Goal: Task Accomplishment & Management: Manage account settings

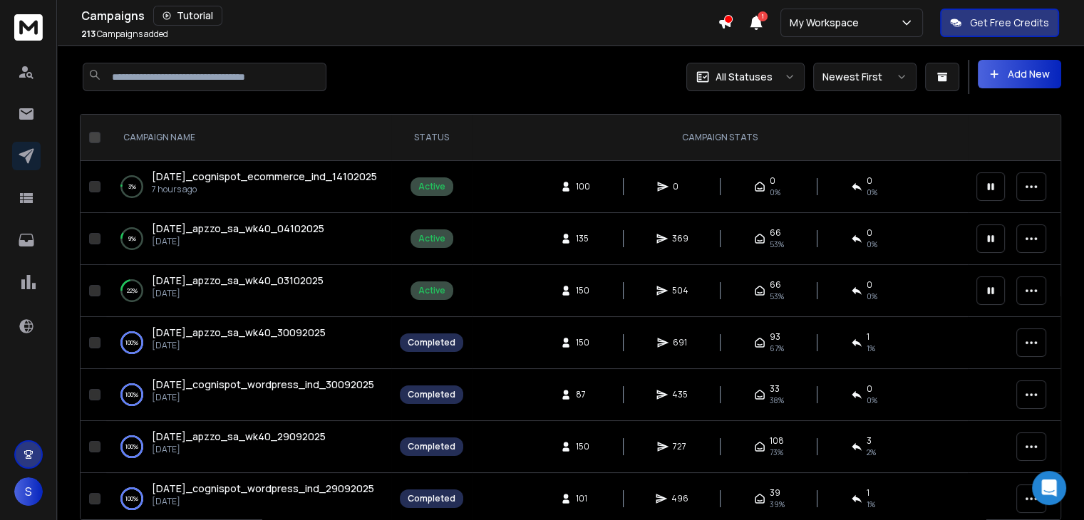
click at [268, 182] on span "[DATE]_cognispot_ecommerce_ind_14102025" at bounding box center [264, 177] width 225 height 14
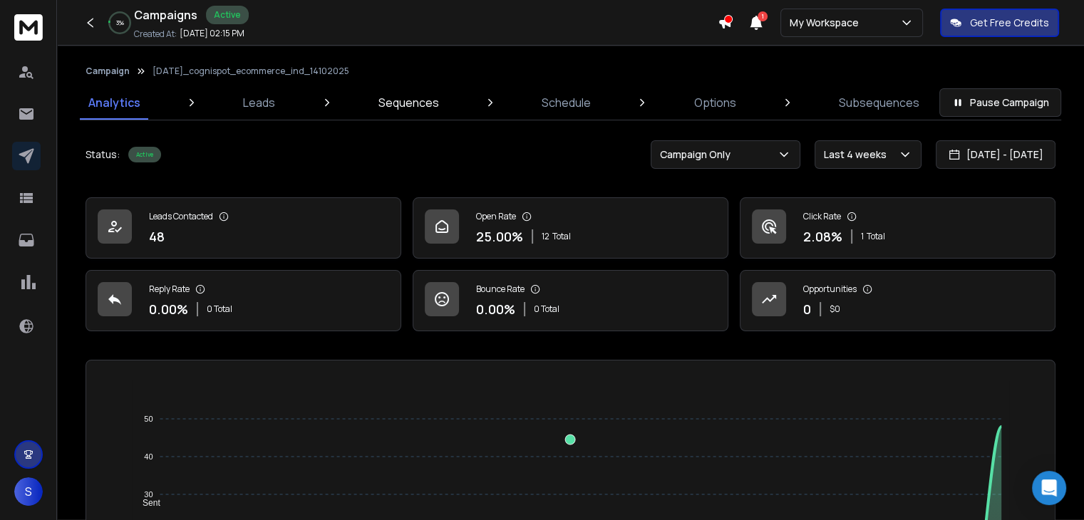
click at [399, 103] on p "Sequences" at bounding box center [409, 102] width 61 height 17
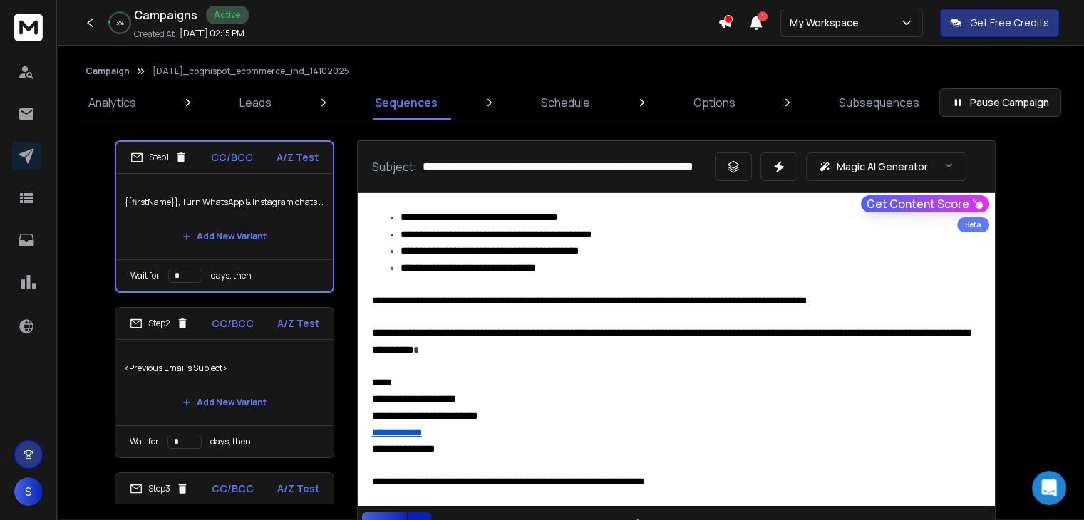
scroll to position [46, 0]
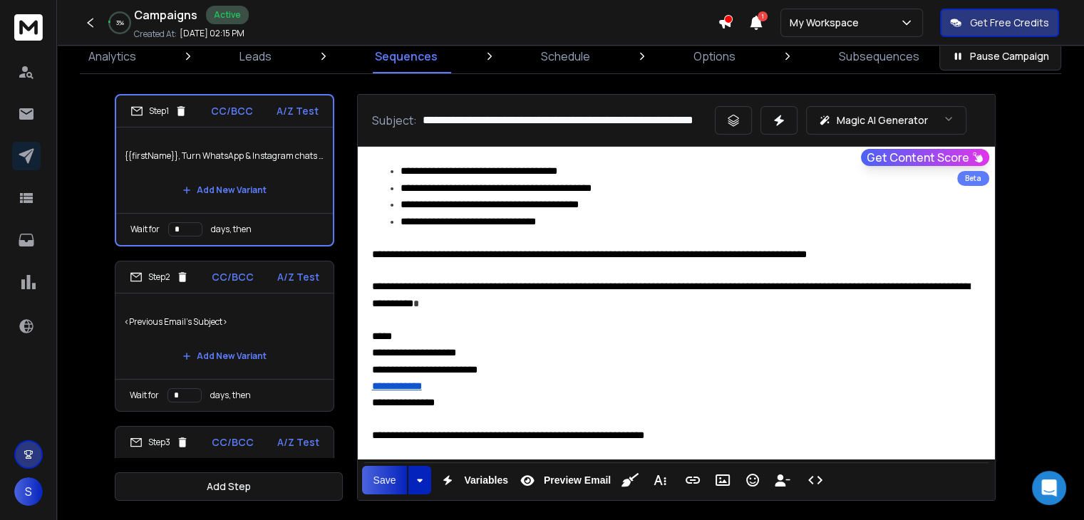
click at [309, 326] on p "<Previous Email's Subject>" at bounding box center [224, 322] width 201 height 40
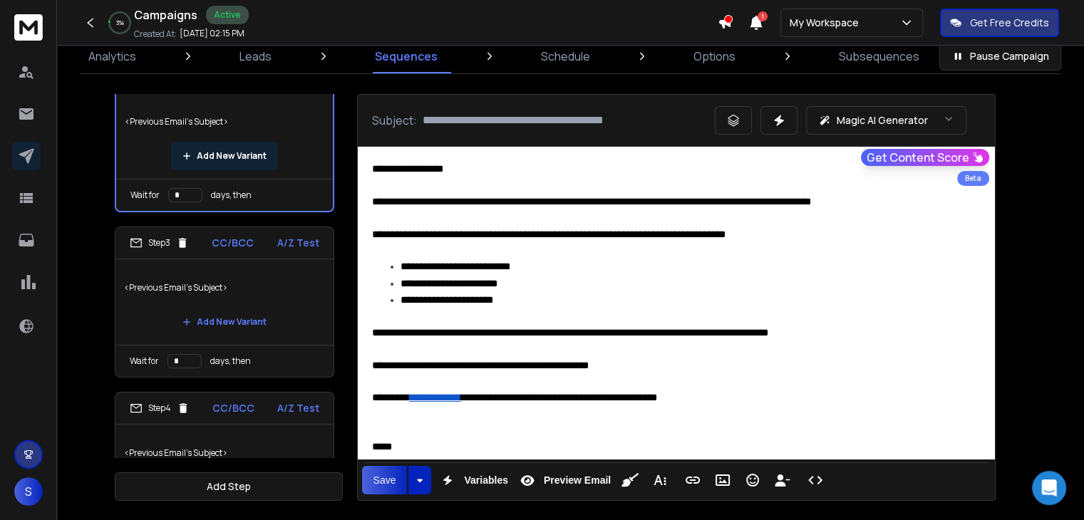
scroll to position [217, 0]
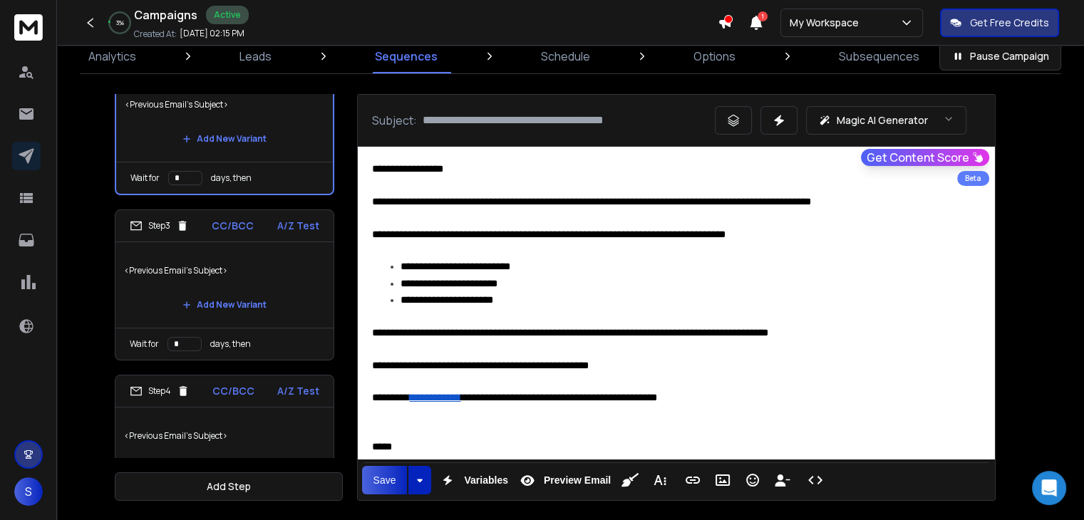
click at [269, 254] on p "<Previous Email's Subject>" at bounding box center [224, 271] width 201 height 40
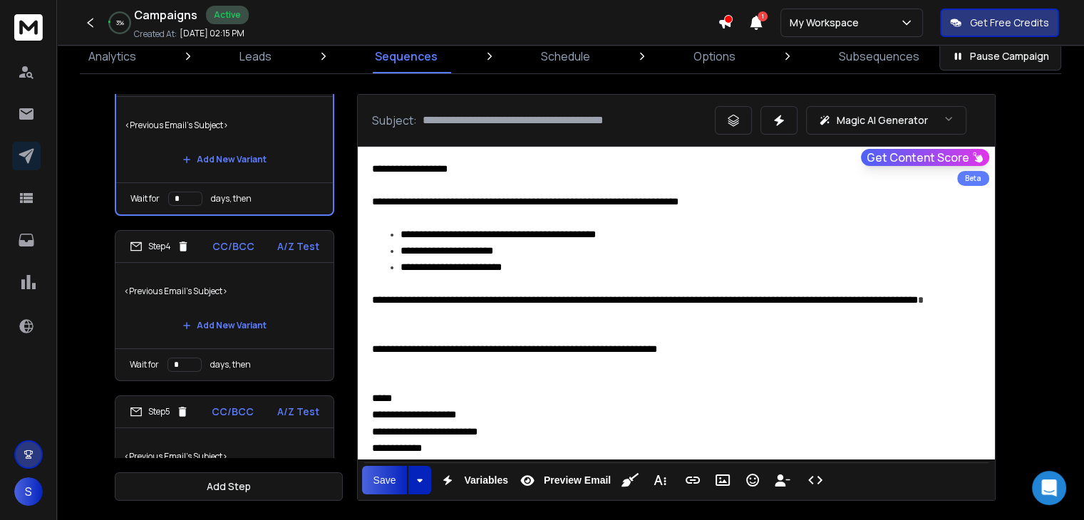
scroll to position [362, 0]
click at [282, 292] on p "<Previous Email's Subject>" at bounding box center [224, 291] width 201 height 40
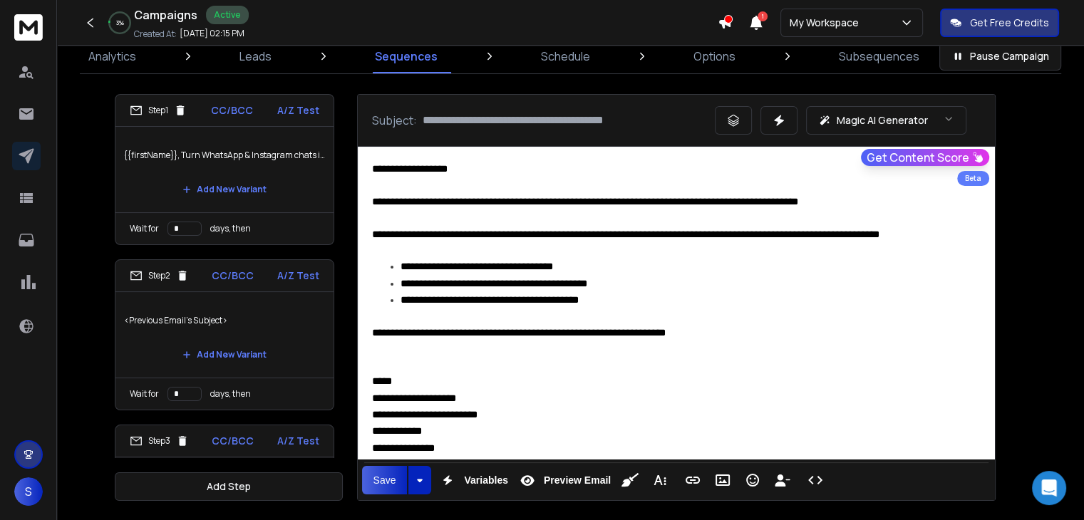
scroll to position [0, 0]
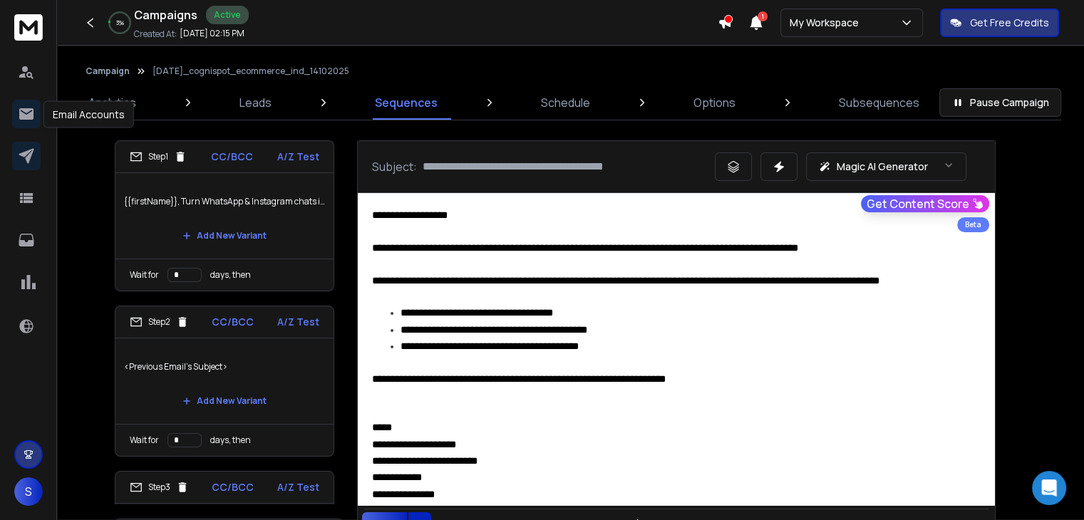
click at [24, 112] on icon at bounding box center [26, 113] width 14 height 11
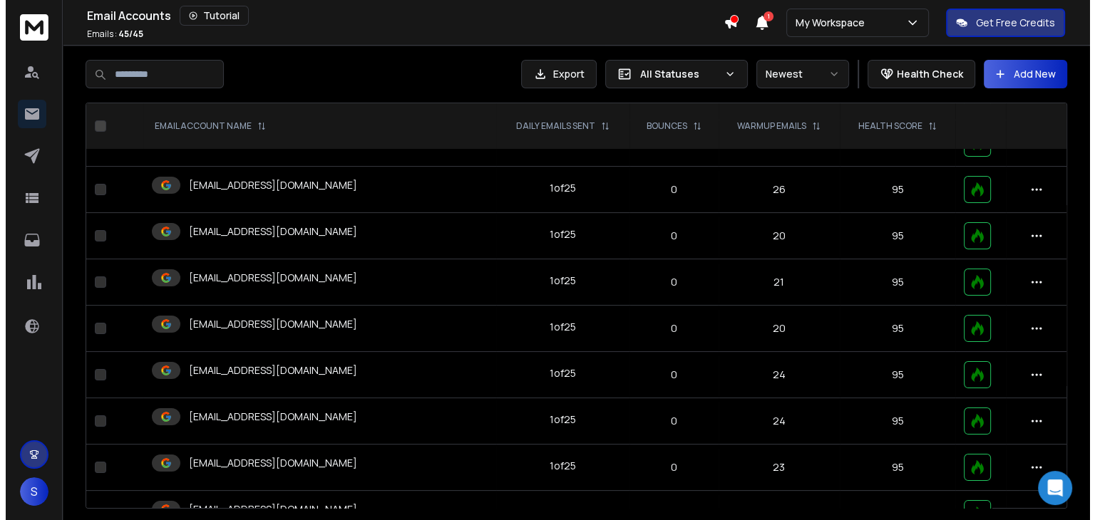
scroll to position [285, 0]
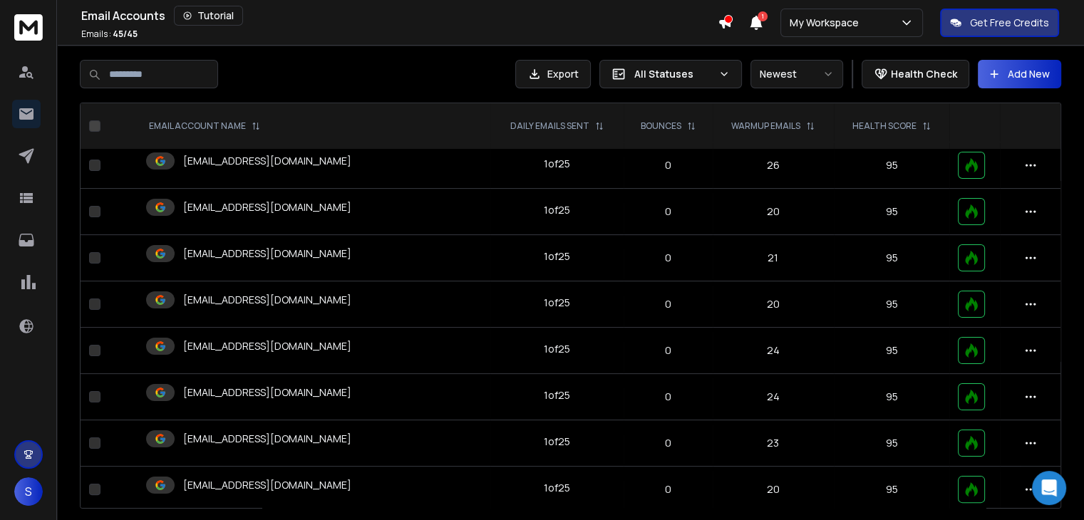
click at [235, 294] on p "[EMAIL_ADDRESS][DOMAIN_NAME]" at bounding box center [267, 300] width 168 height 14
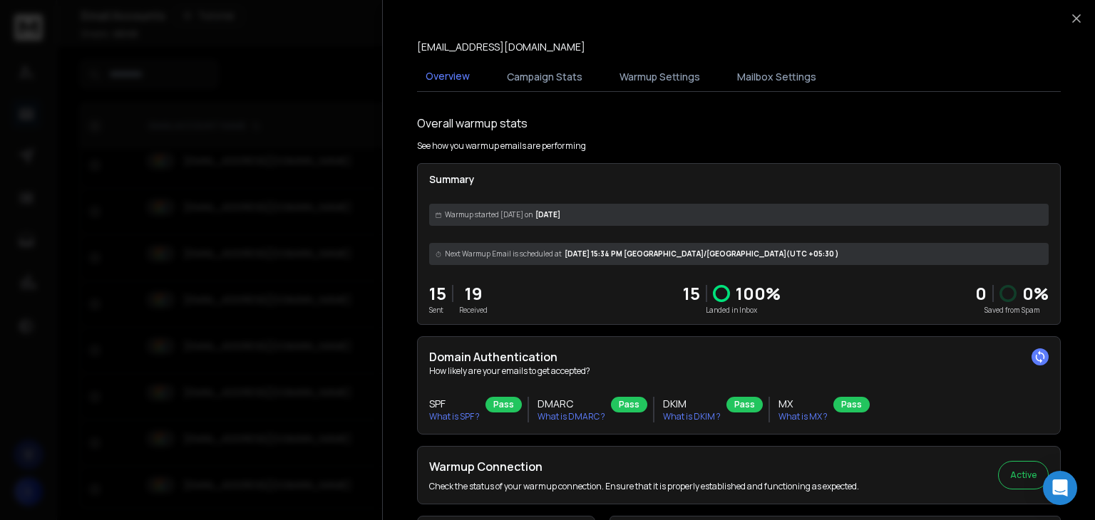
click at [663, 63] on button "Warmup Settings" at bounding box center [660, 76] width 98 height 31
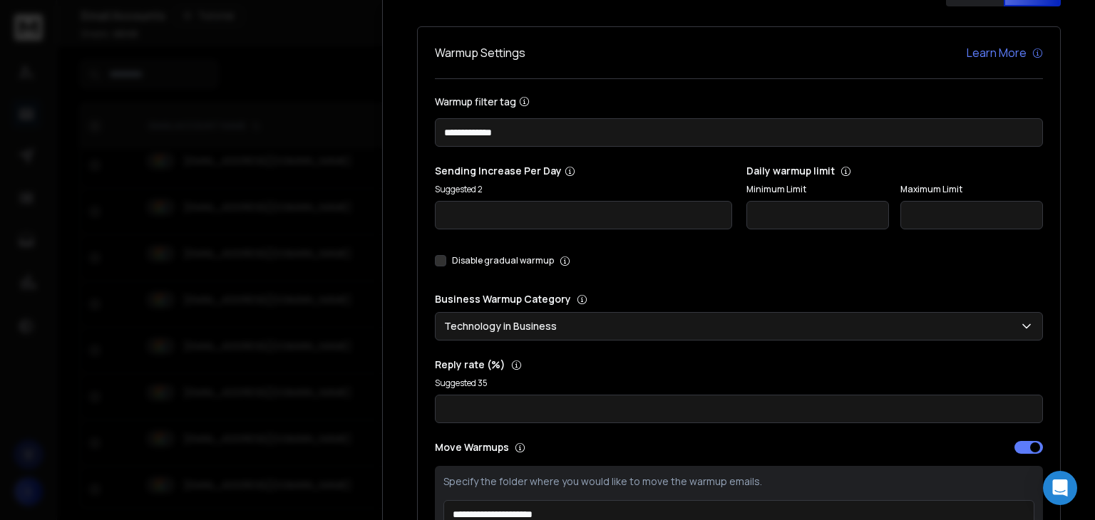
scroll to position [143, 0]
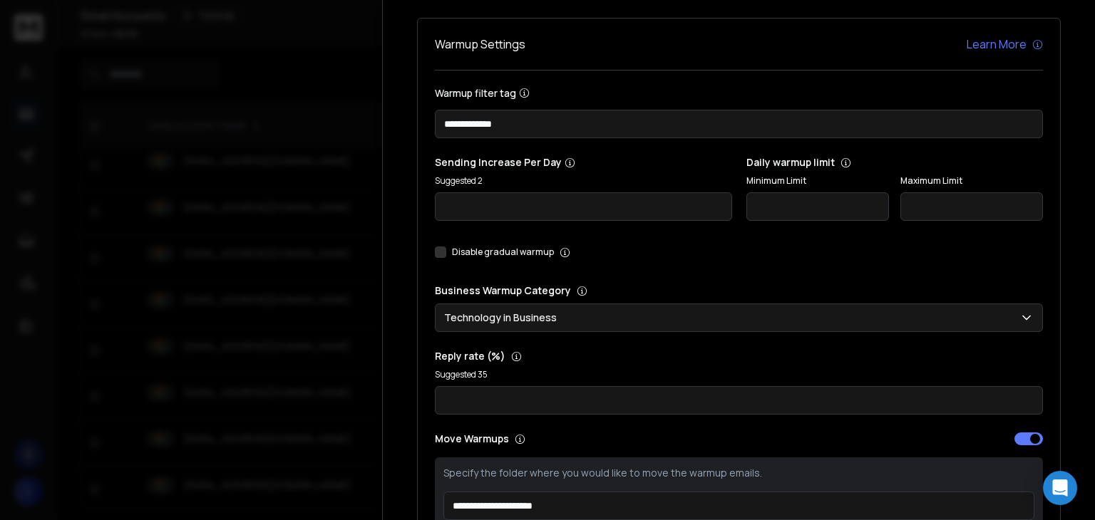
drag, startPoint x: 947, startPoint y: 210, endPoint x: 895, endPoint y: 210, distance: 52.0
click at [895, 210] on div "Minimum Limit * Maximum Limit *" at bounding box center [894, 198] width 297 height 46
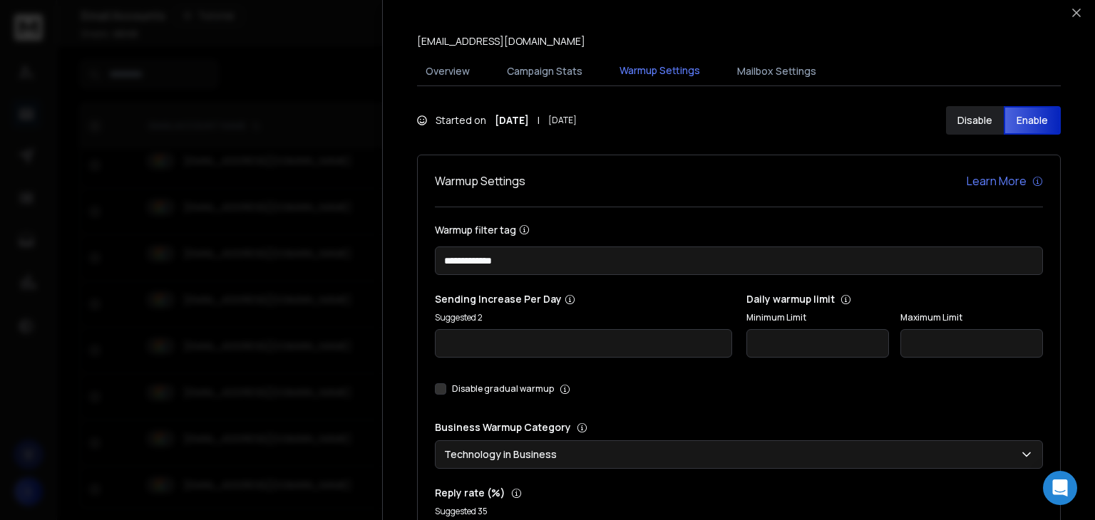
scroll to position [0, 0]
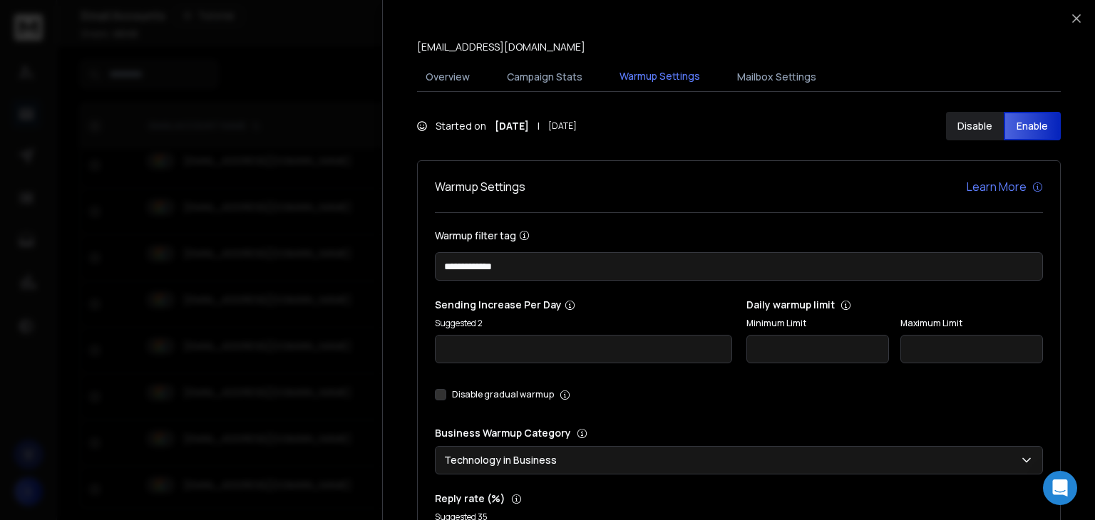
click at [751, 72] on button "Mailbox Settings" at bounding box center [777, 76] width 96 height 31
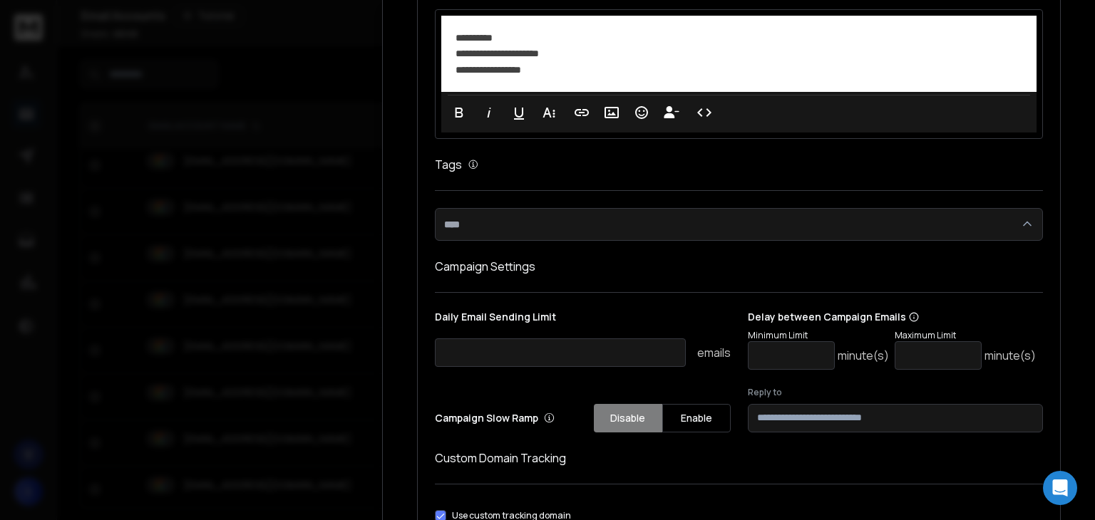
scroll to position [285, 0]
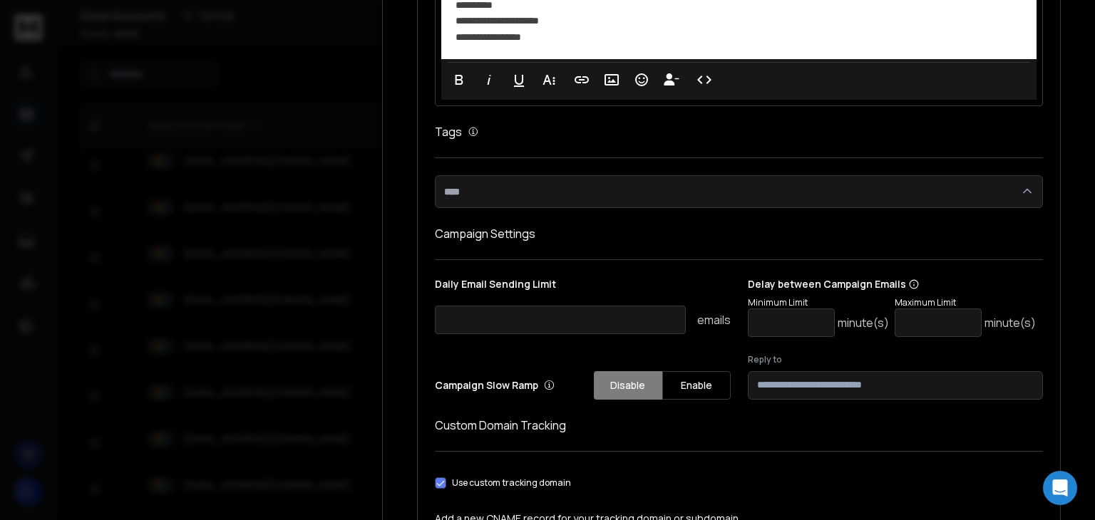
drag, startPoint x: 476, startPoint y: 316, endPoint x: 425, endPoint y: 320, distance: 51.4
click at [425, 320] on div "**********" at bounding box center [739, 305] width 644 height 974
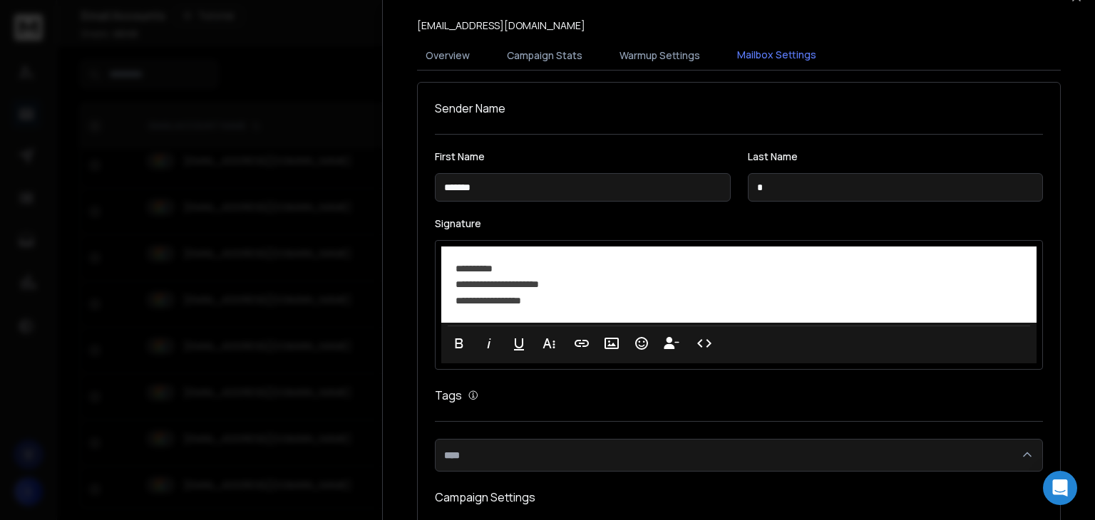
scroll to position [0, 0]
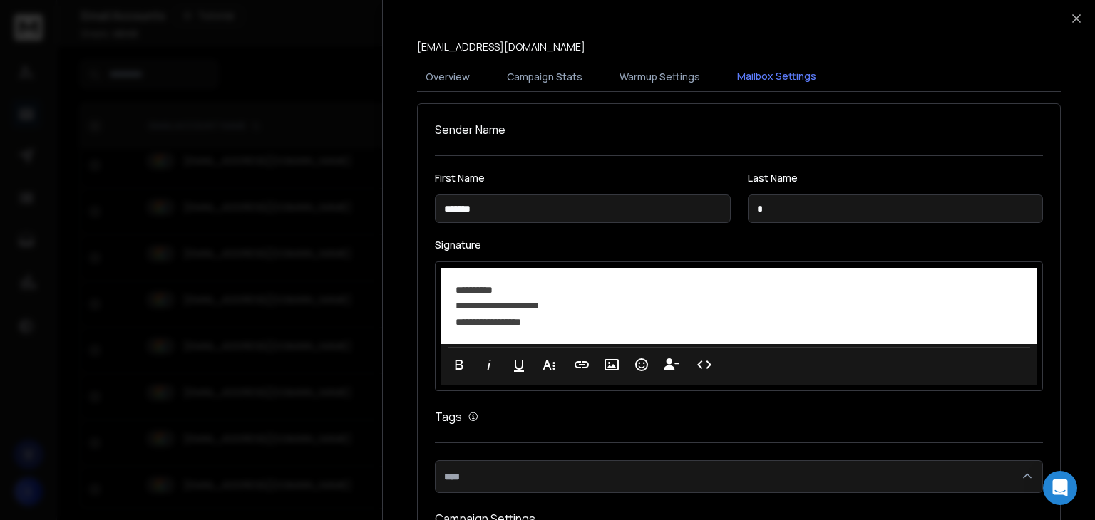
click at [671, 67] on button "Warmup Settings" at bounding box center [660, 76] width 98 height 31
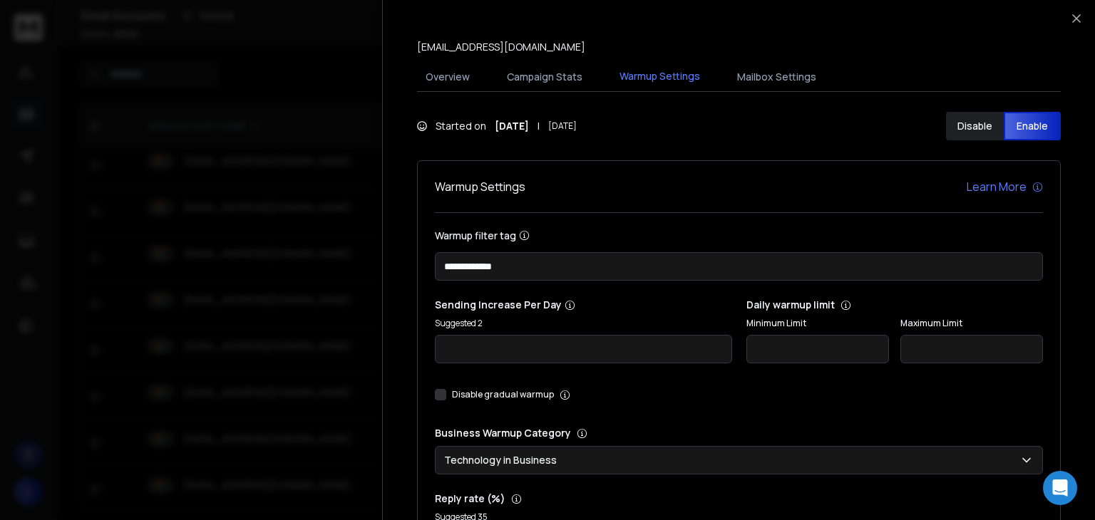
click at [776, 66] on button "Mailbox Settings" at bounding box center [777, 76] width 96 height 31
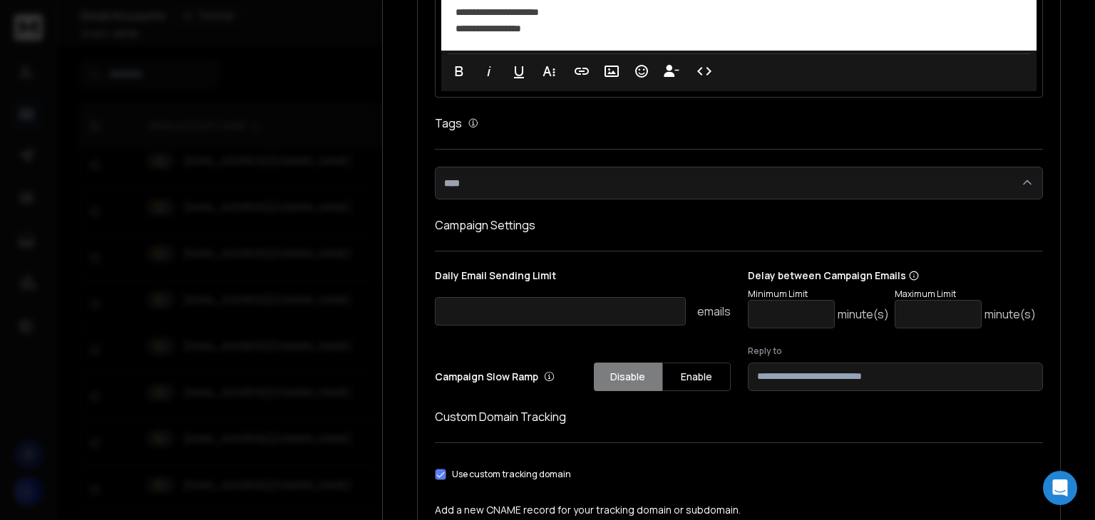
scroll to position [356, 0]
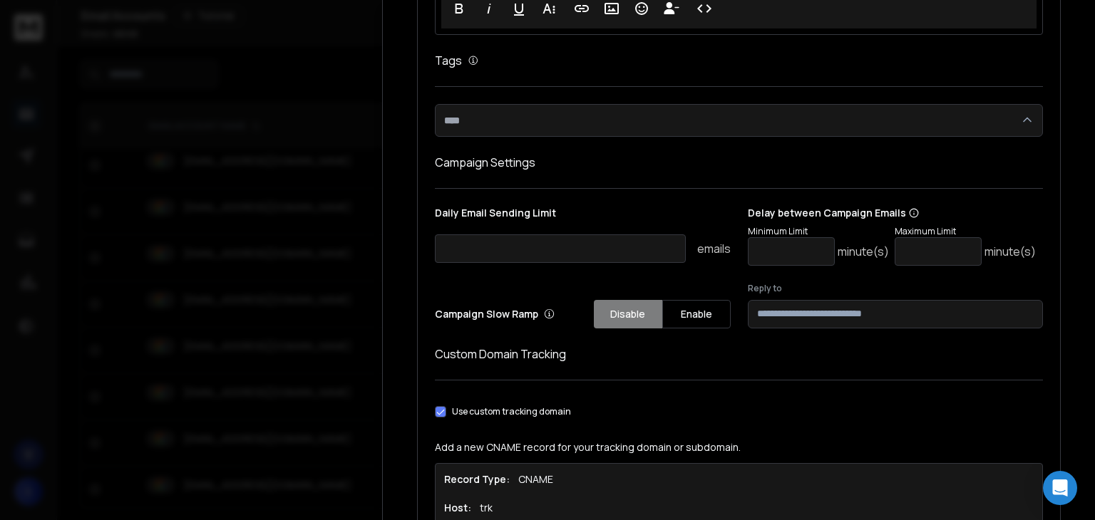
click at [607, 196] on form "**********" at bounding box center [739, 260] width 608 height 886
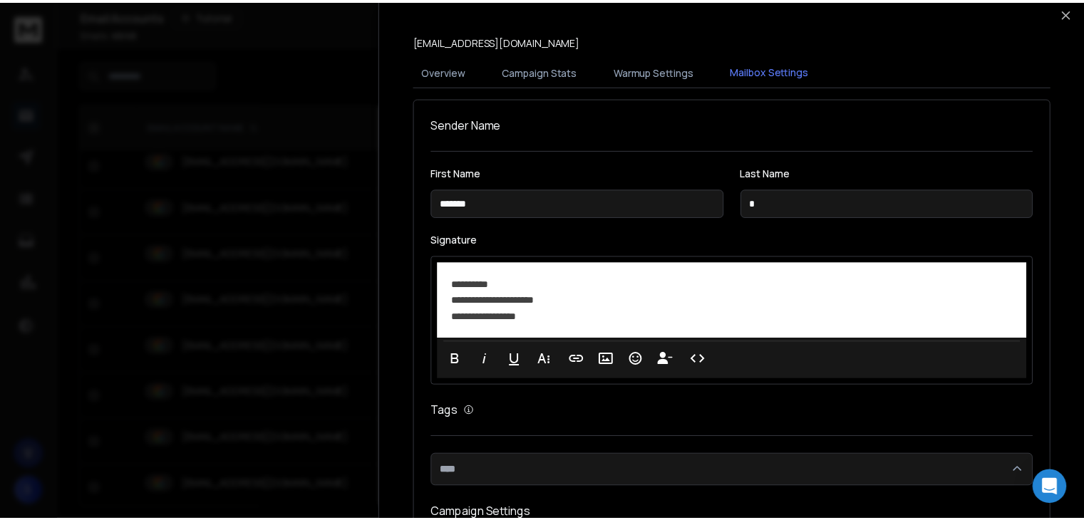
scroll to position [0, 0]
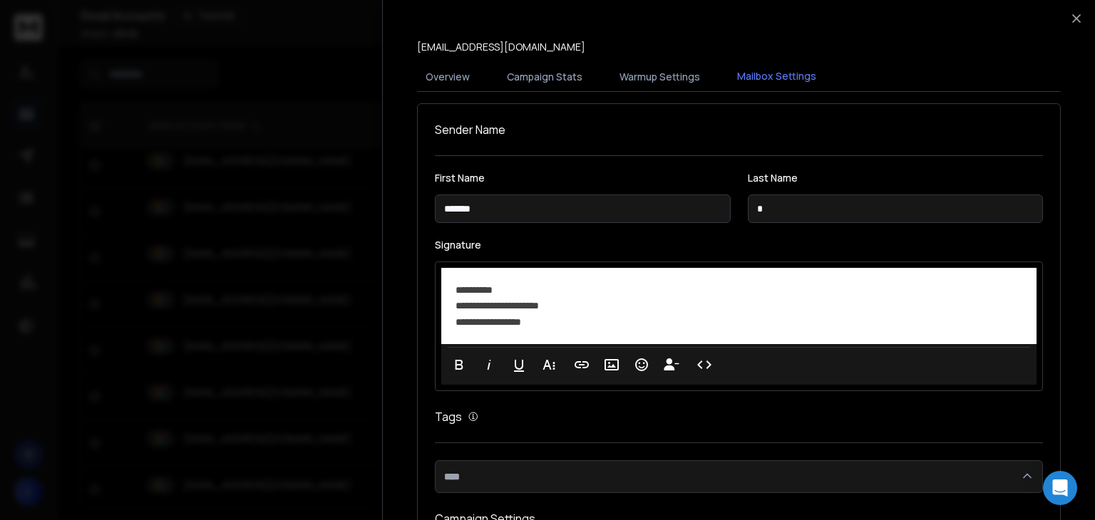
click at [679, 66] on button "Warmup Settings" at bounding box center [660, 76] width 98 height 31
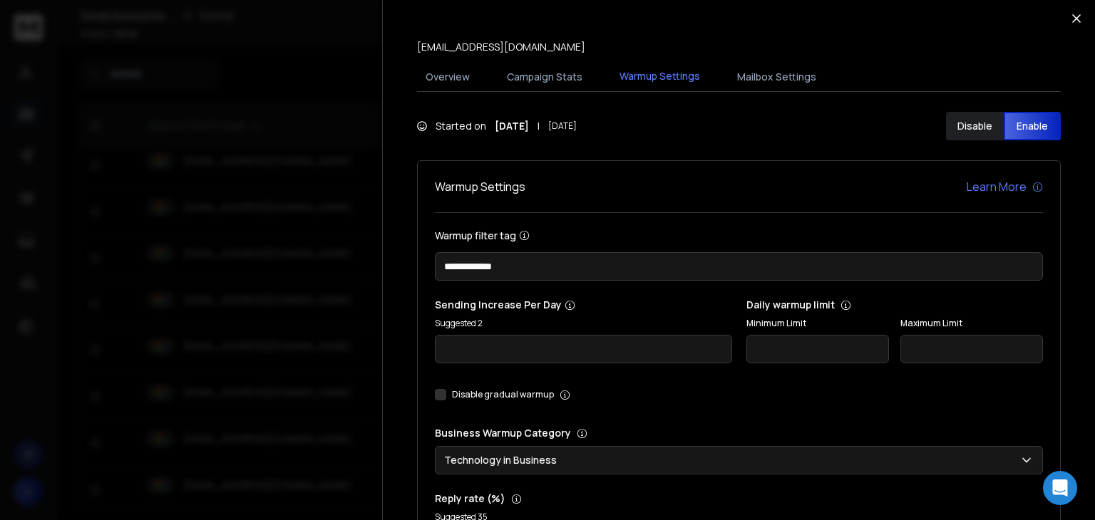
click at [1069, 19] on icon "button" at bounding box center [1076, 18] width 14 height 14
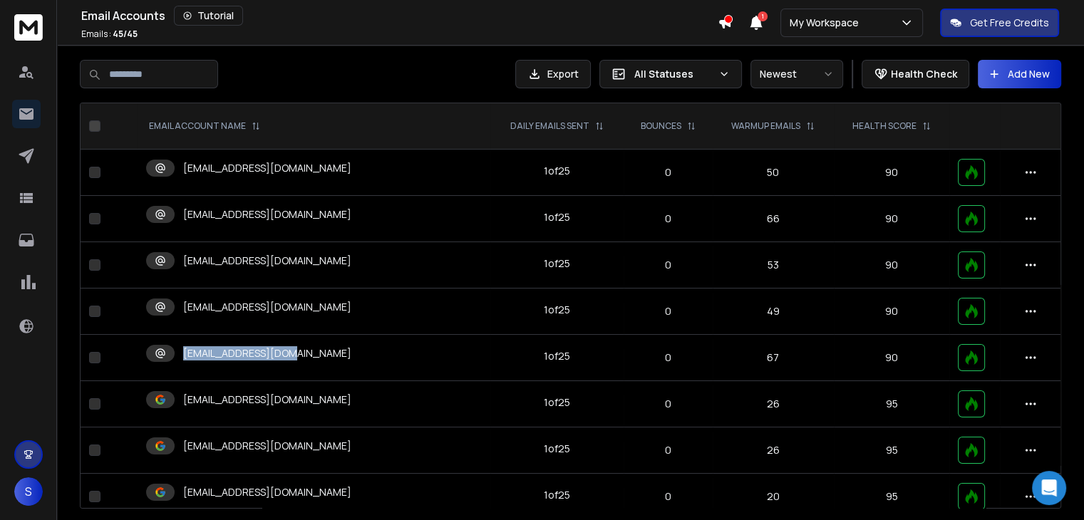
drag, startPoint x: 302, startPoint y: 354, endPoint x: 182, endPoint y: 353, distance: 120.5
click at [182, 353] on div "[EMAIL_ADDRESS][DOMAIN_NAME]" at bounding box center [314, 353] width 336 height 17
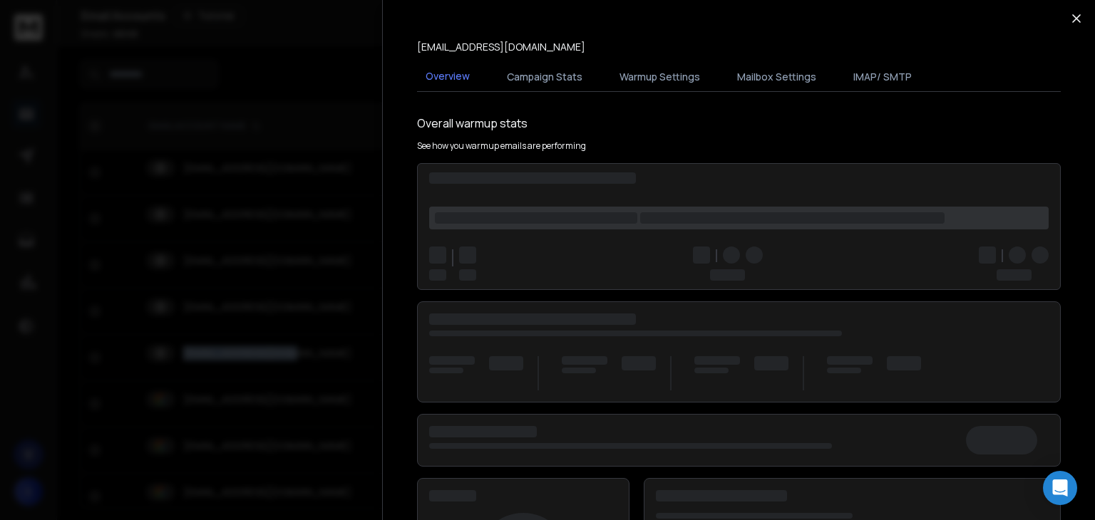
click at [1070, 12] on icon "button" at bounding box center [1076, 18] width 14 height 14
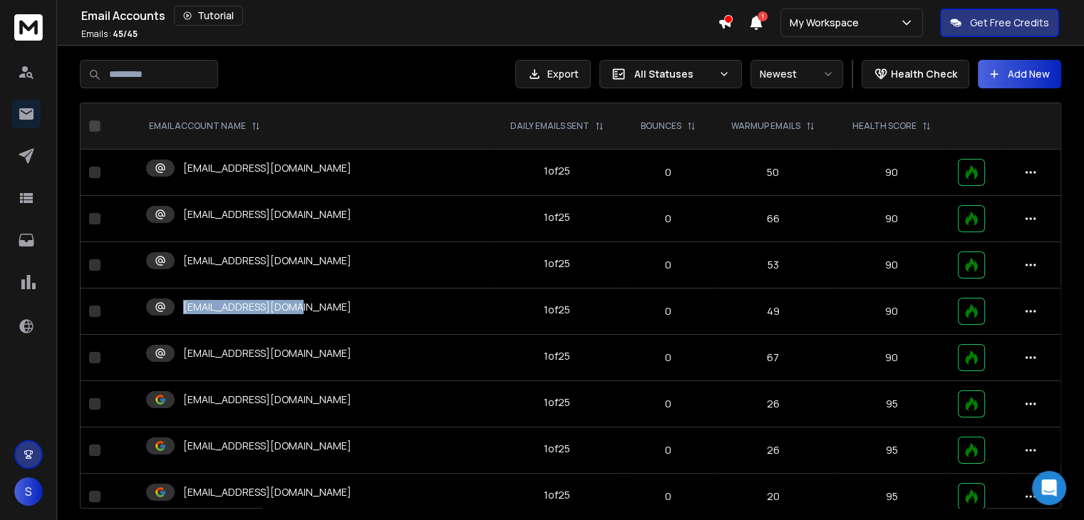
drag, startPoint x: 304, startPoint y: 302, endPoint x: 185, endPoint y: 309, distance: 119.2
click at [185, 309] on div "[EMAIL_ADDRESS][DOMAIN_NAME]" at bounding box center [314, 307] width 336 height 17
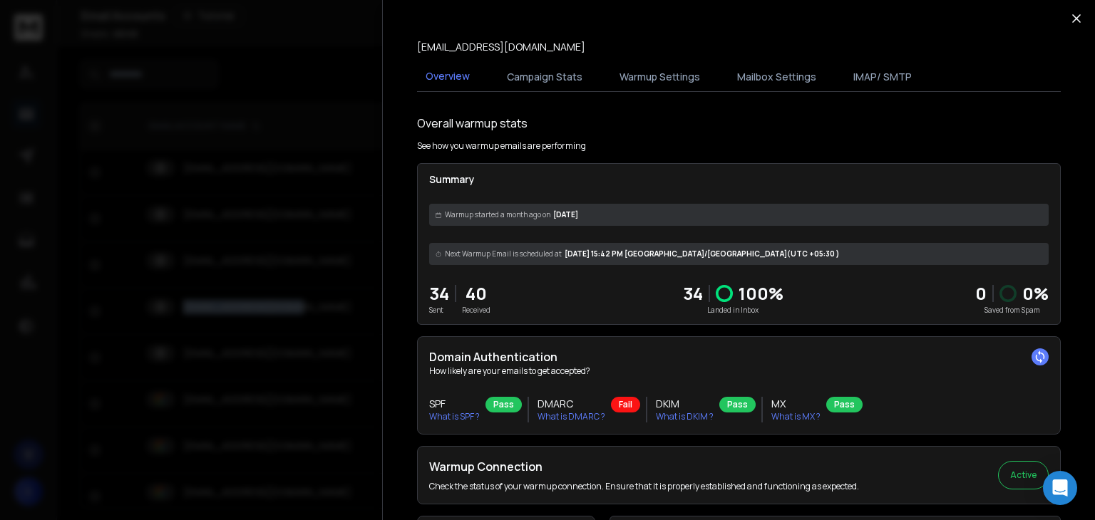
click at [1074, 18] on icon "button" at bounding box center [1076, 18] width 7 height 7
